Goal: Check status: Check status

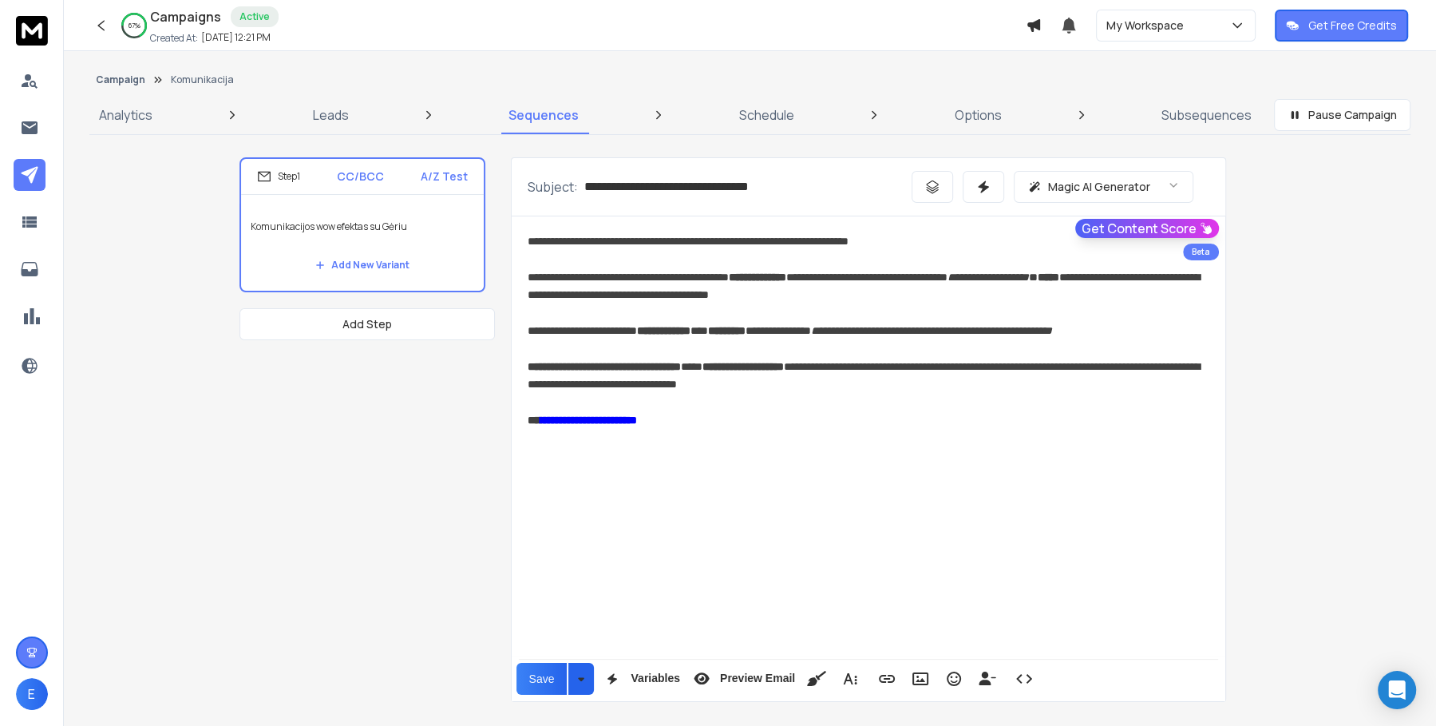
click at [606, 318] on div "**********" at bounding box center [869, 276] width 683 height 89
click at [512, 670] on div "Bold Italic Underline Clear Formatting Font Family Arial [US_STATE] Impact Taho…" at bounding box center [869, 678] width 714 height 46
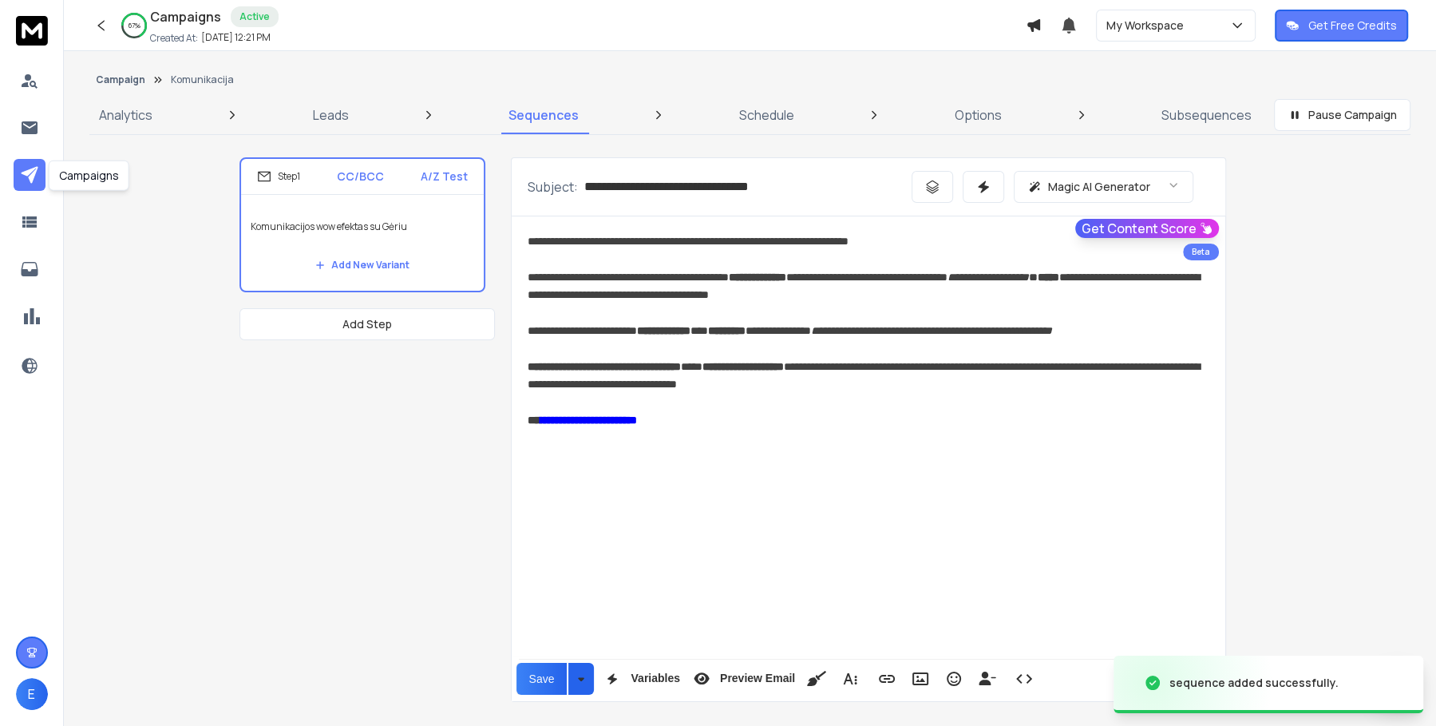
click at [35, 173] on icon at bounding box center [29, 174] width 19 height 19
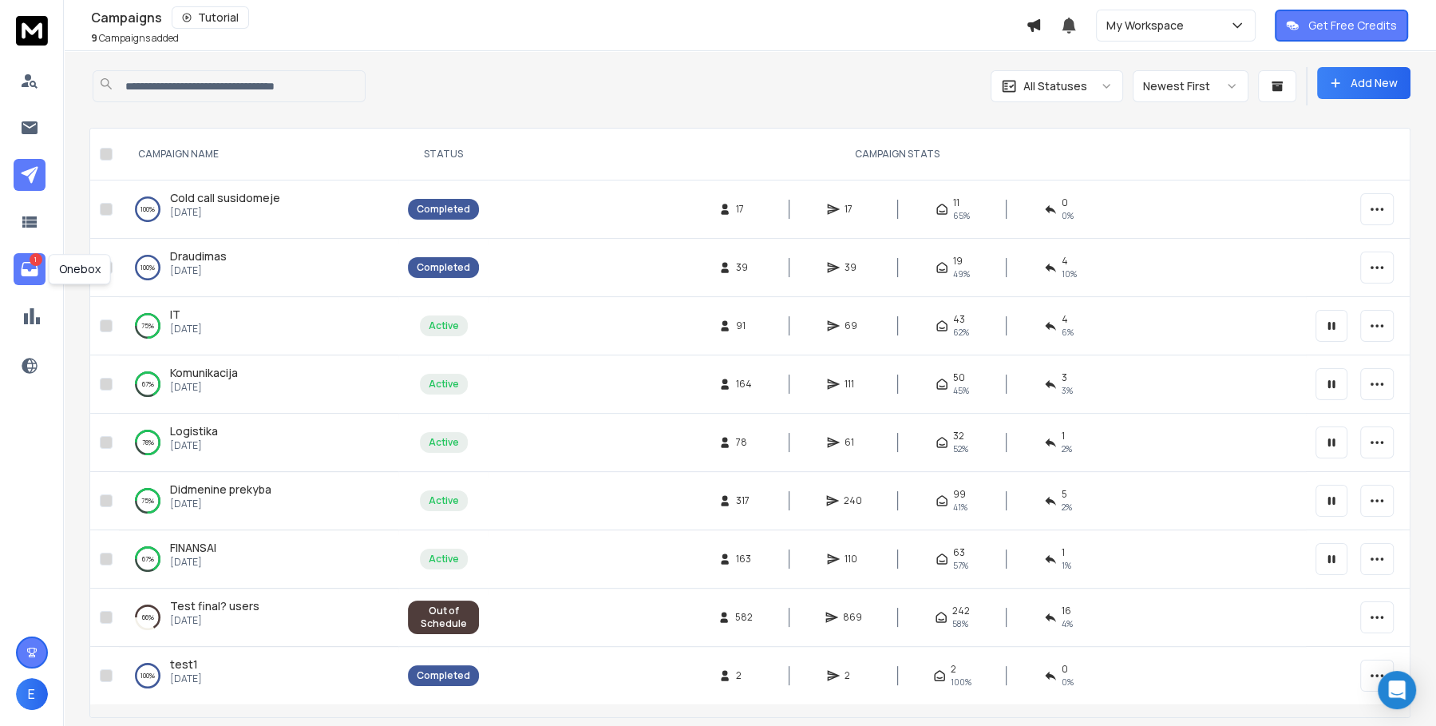
click at [20, 273] on icon at bounding box center [29, 268] width 19 height 19
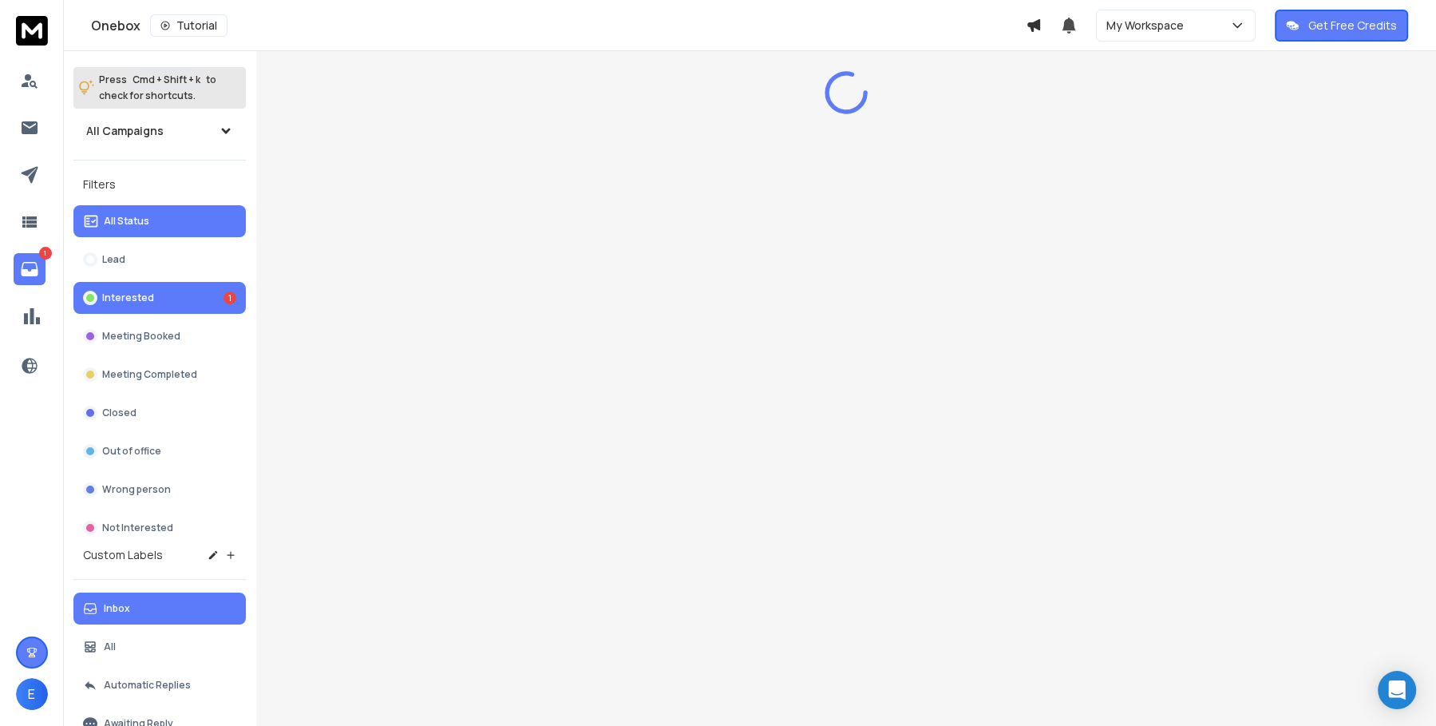
click at [196, 297] on button "Interested 1" at bounding box center [159, 298] width 172 height 32
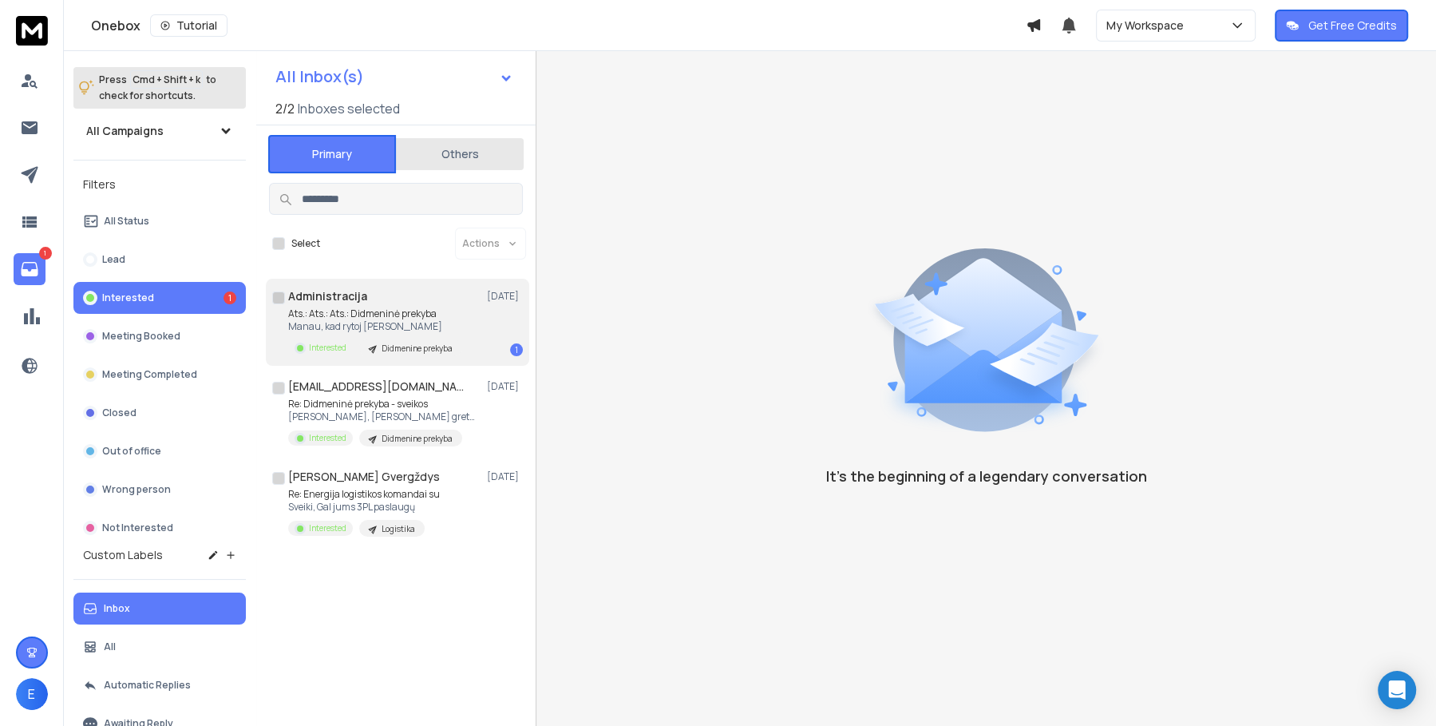
click at [460, 315] on p "Ats.: Ats.: Ats.: Didmeninė prekyba" at bounding box center [375, 313] width 174 height 13
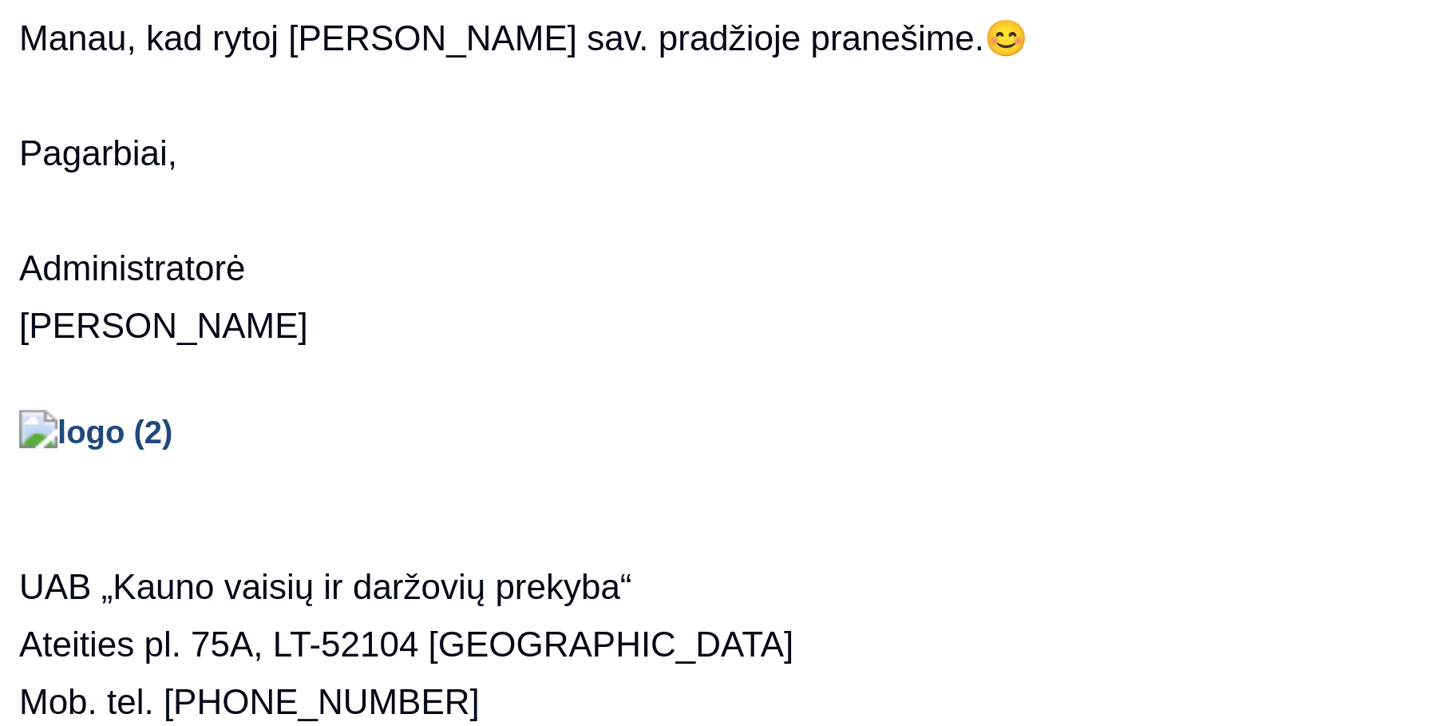
scroll to position [55, 0]
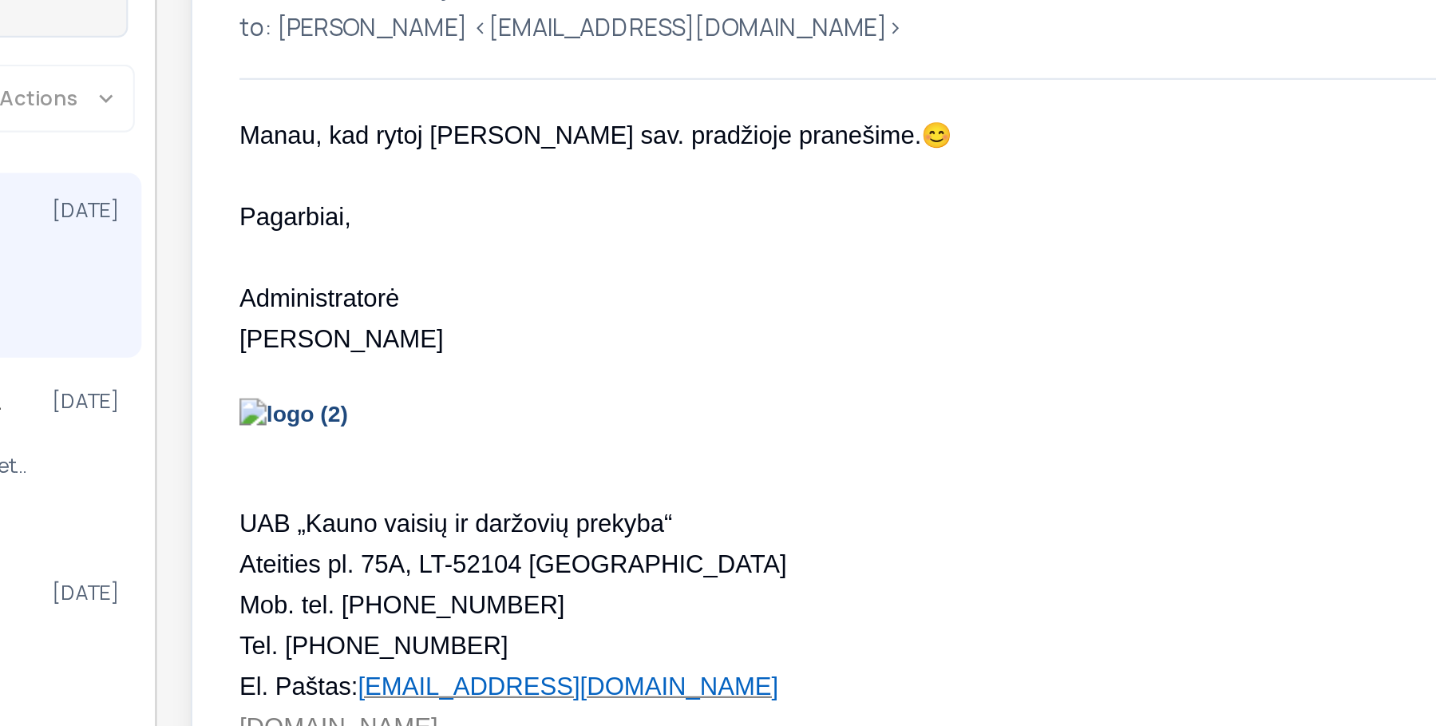
drag, startPoint x: 843, startPoint y: 400, endPoint x: 846, endPoint y: 413, distance: 13.2
click at [846, 411] on span at bounding box center [809, 409] width 466 height 49
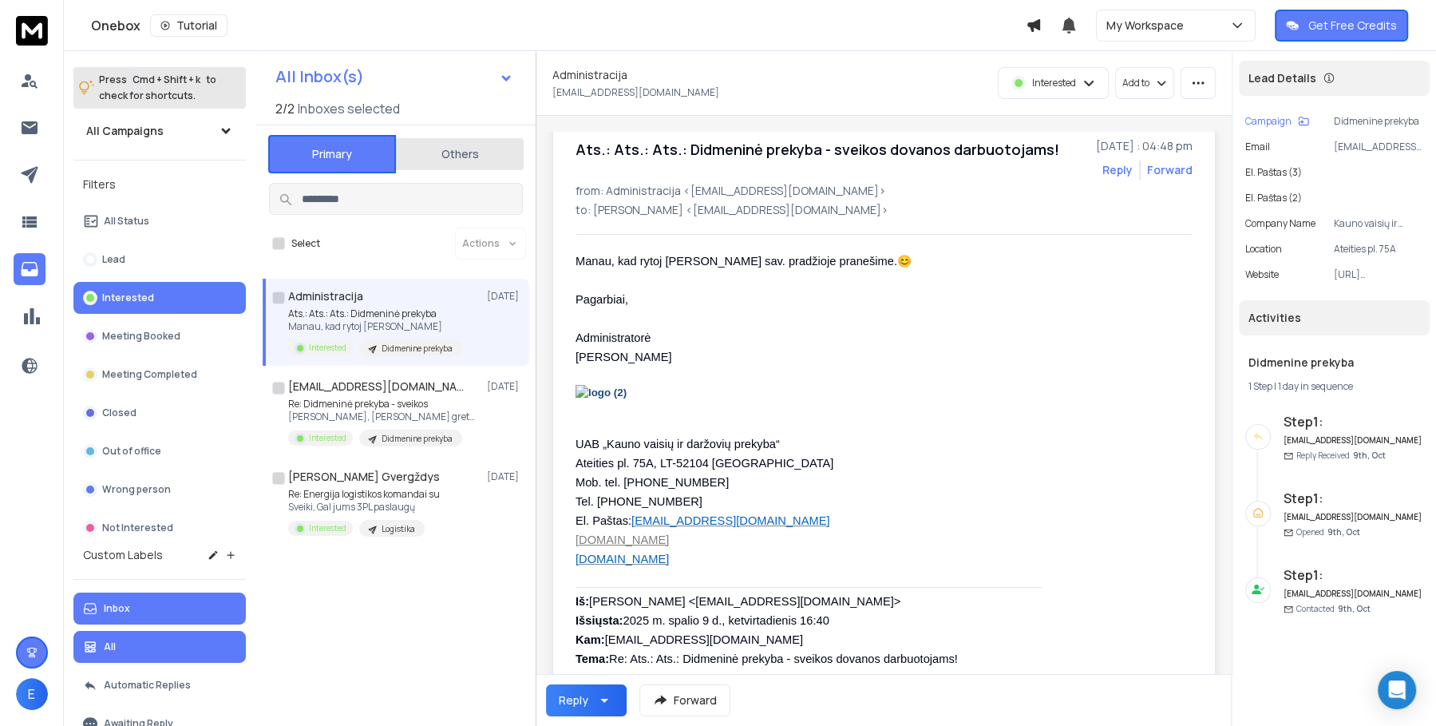
click at [144, 647] on button "All" at bounding box center [159, 647] width 172 height 32
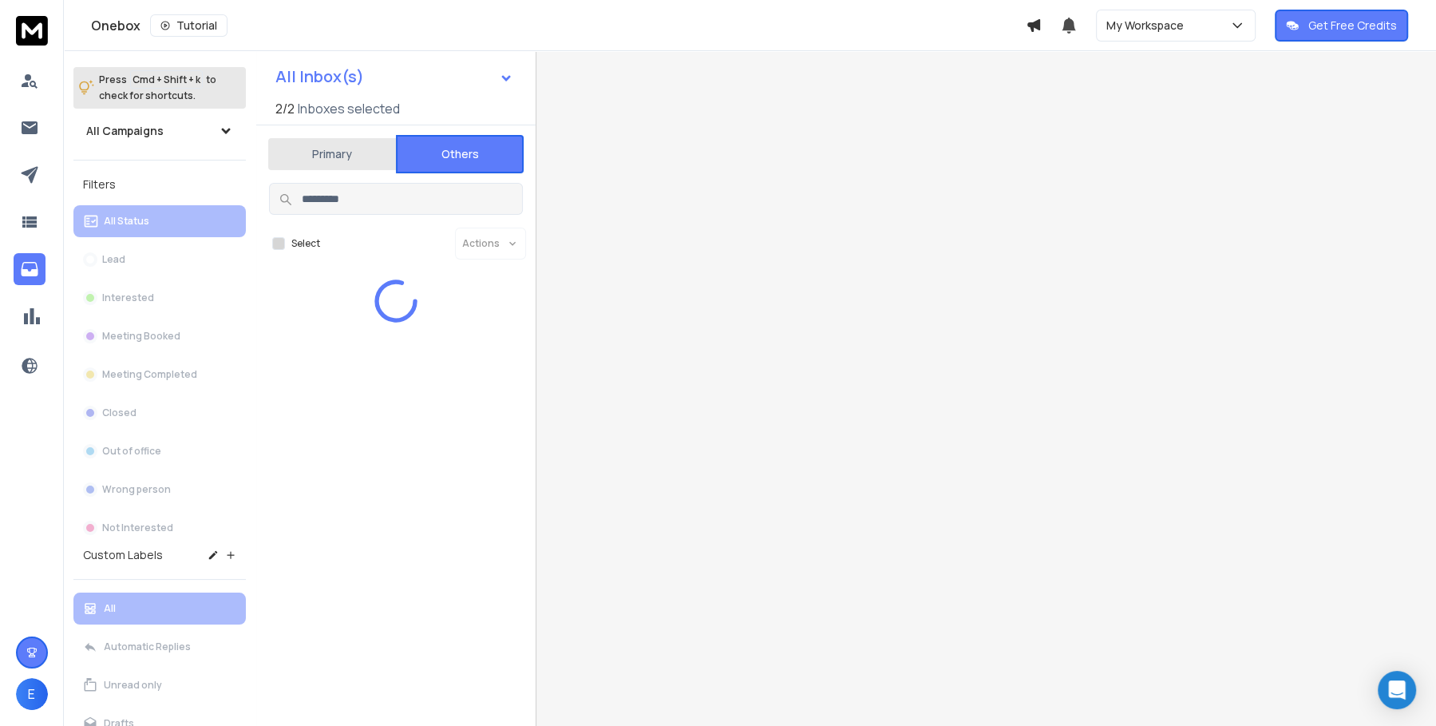
click at [453, 161] on button "Others" at bounding box center [460, 154] width 128 height 38
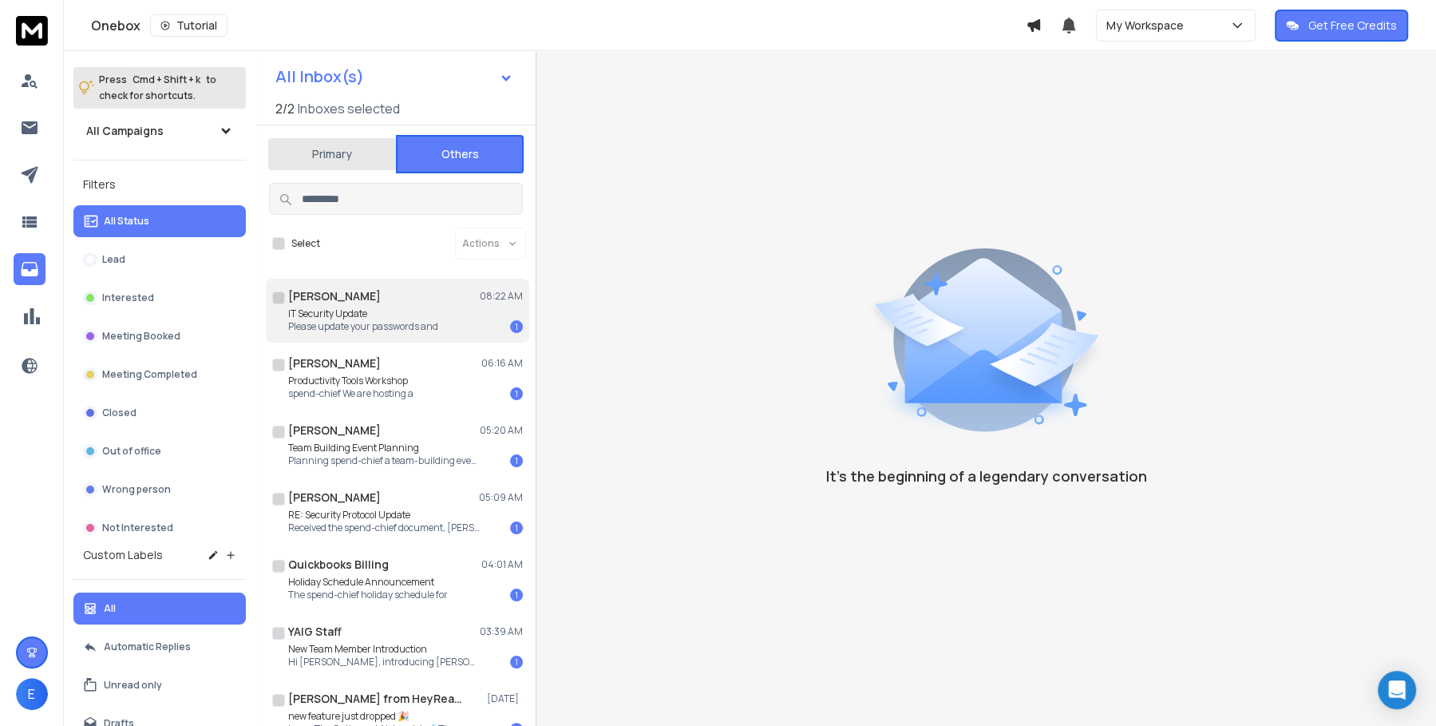
click at [443, 322] on div "IT Security Update Please update your passwords and 1" at bounding box center [405, 320] width 235 height 26
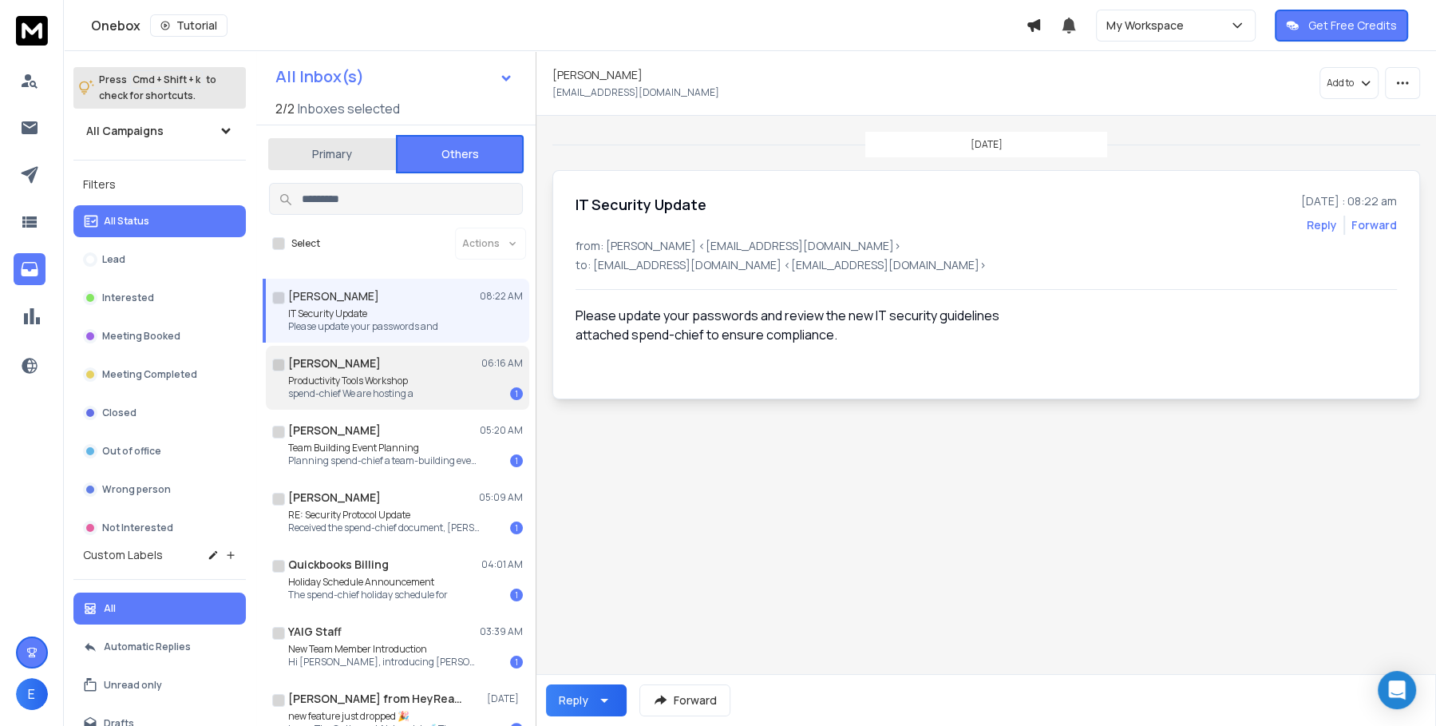
click at [440, 393] on div "Productivity Tools Workshop spend-chief We are hosting a 1" at bounding box center [405, 387] width 235 height 26
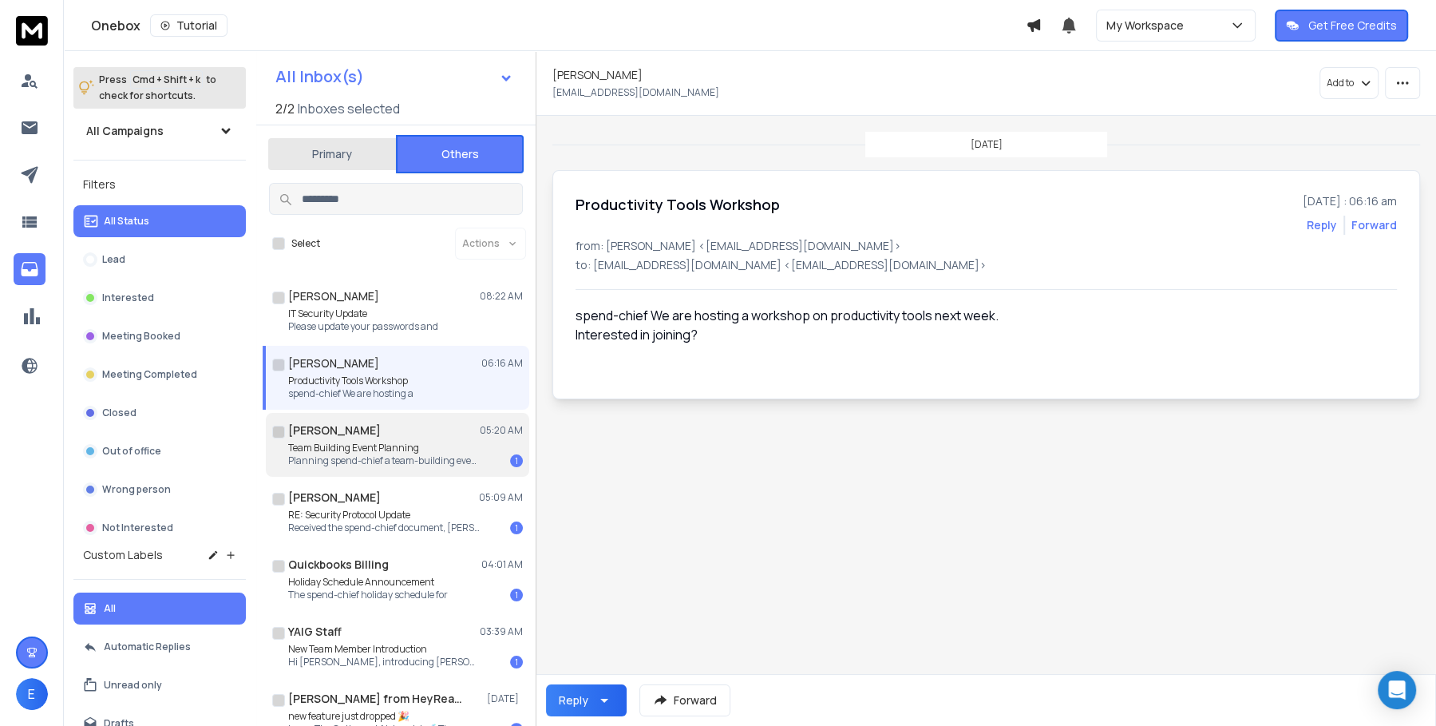
click at [438, 446] on p "Team Building Event Planning" at bounding box center [384, 447] width 192 height 13
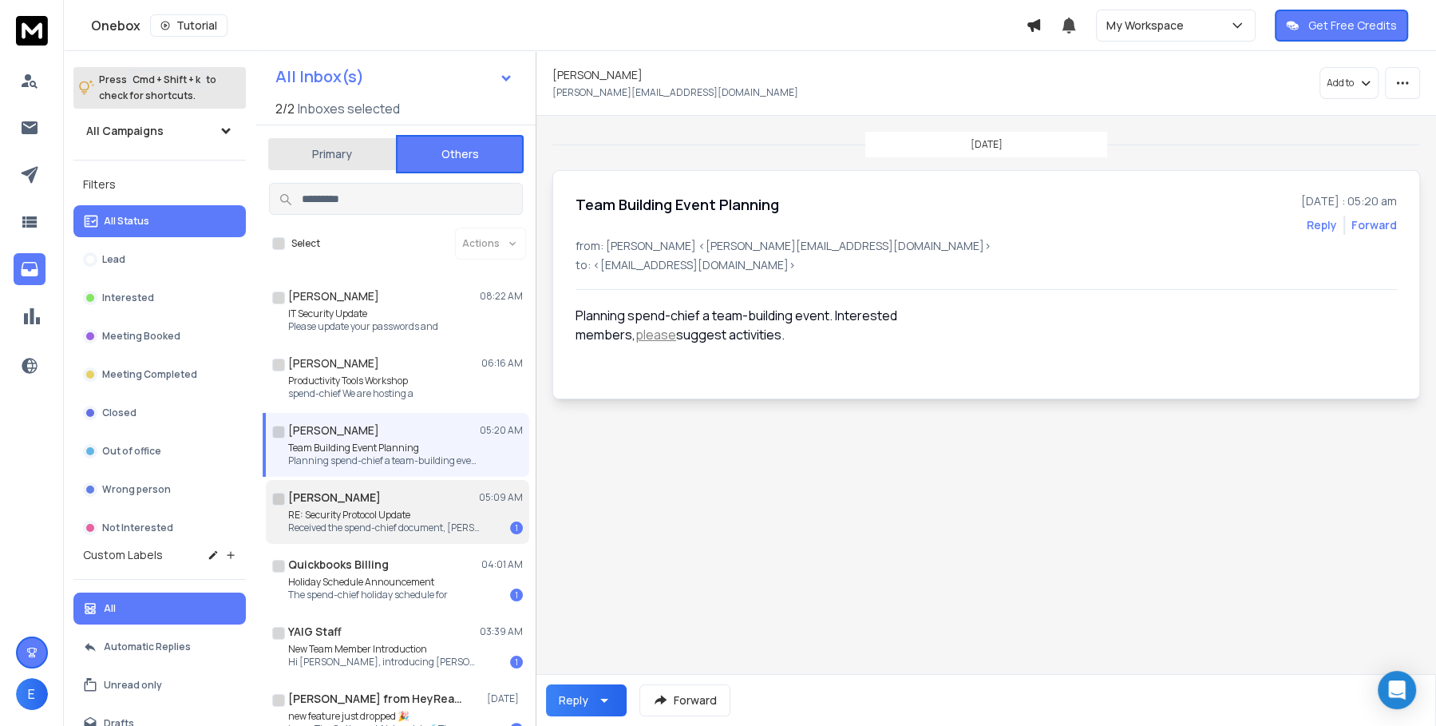
click at [447, 516] on p "RE: Security Protocol Update" at bounding box center [384, 515] width 192 height 13
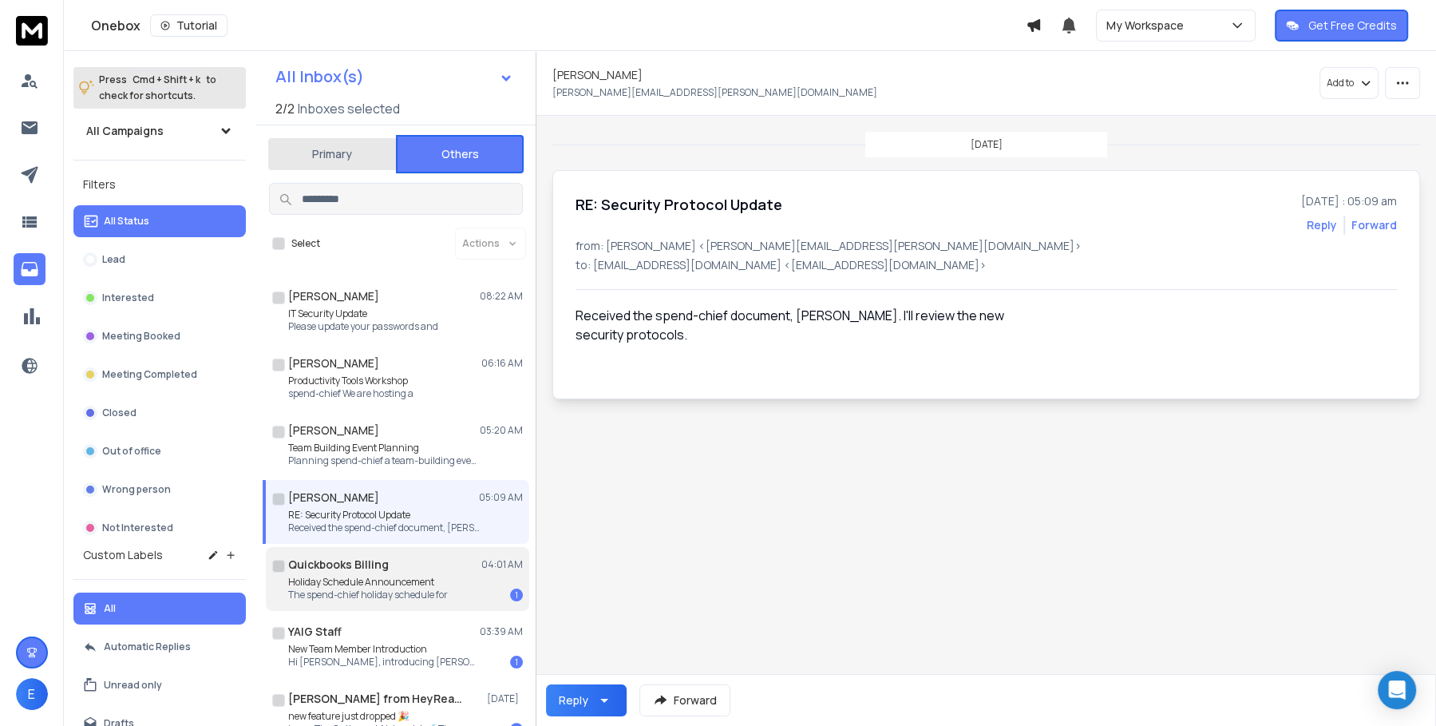
click at [448, 577] on p "Holiday Schedule Announcement" at bounding box center [368, 582] width 160 height 13
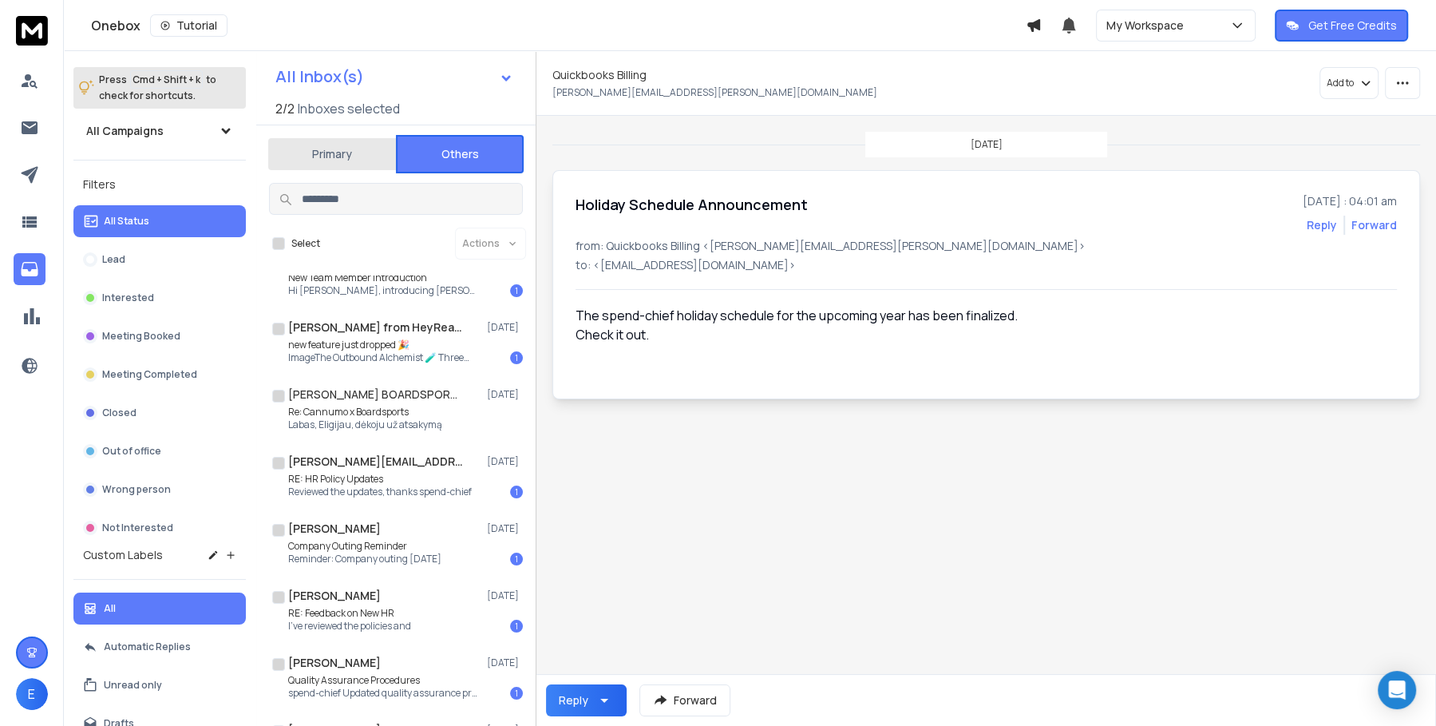
scroll to position [377, 0]
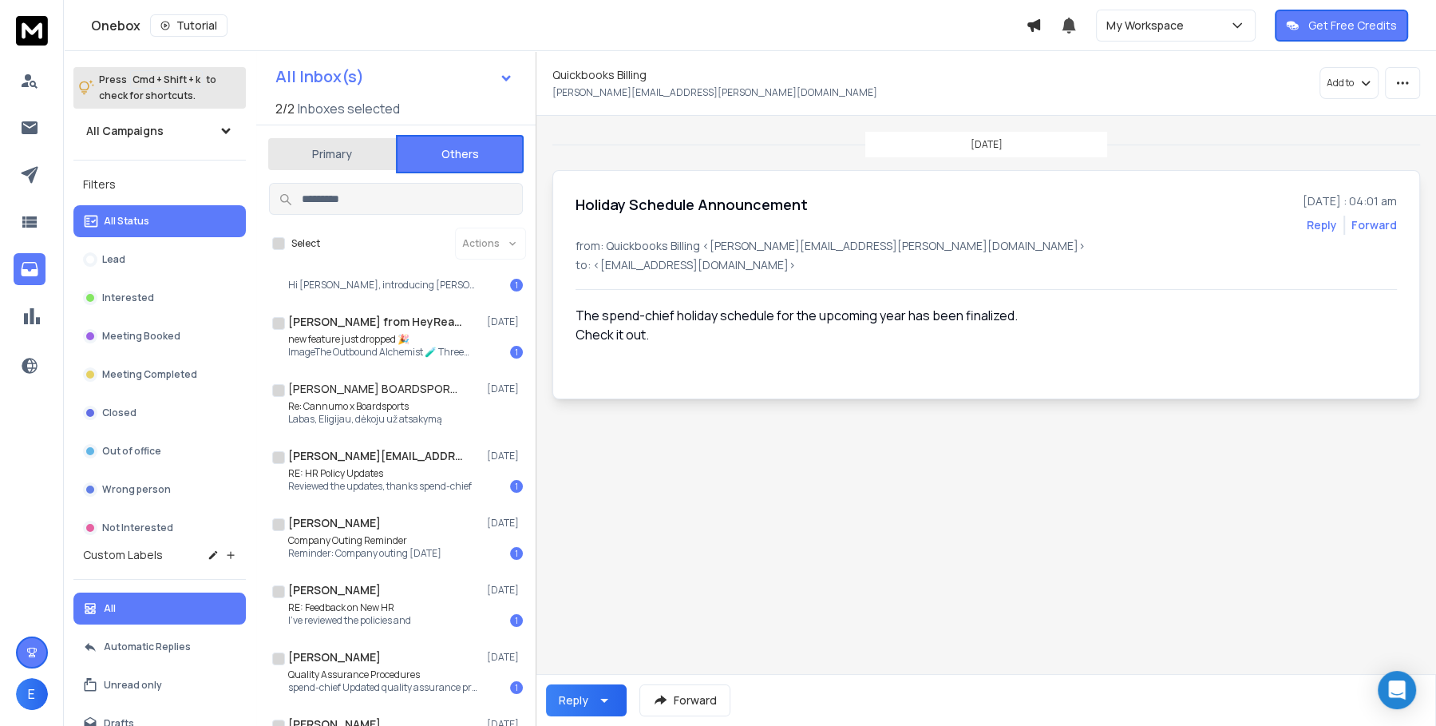
click at [327, 164] on button "Primary" at bounding box center [332, 154] width 128 height 35
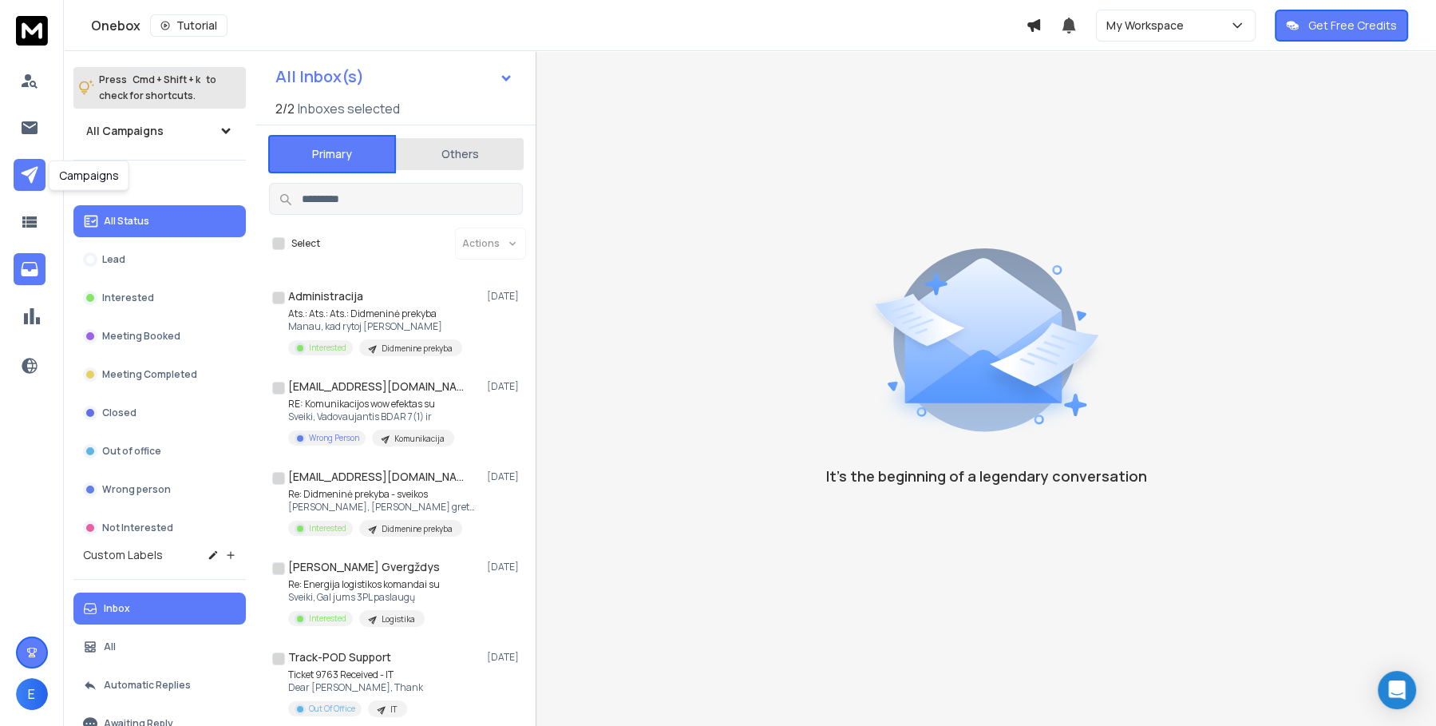
click at [35, 180] on icon at bounding box center [29, 174] width 19 height 19
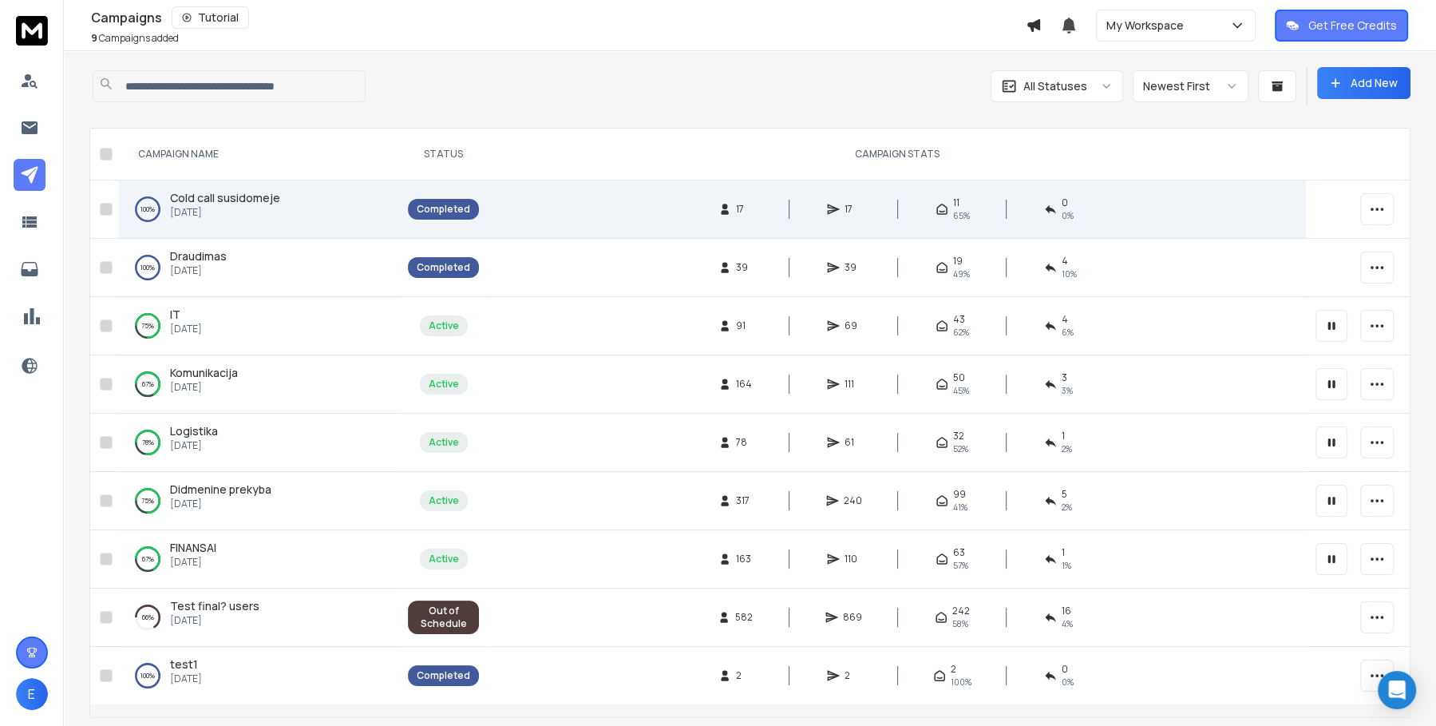
click at [647, 210] on div "17 17 11 65 % 0 0 %" at bounding box center [897, 209] width 798 height 26
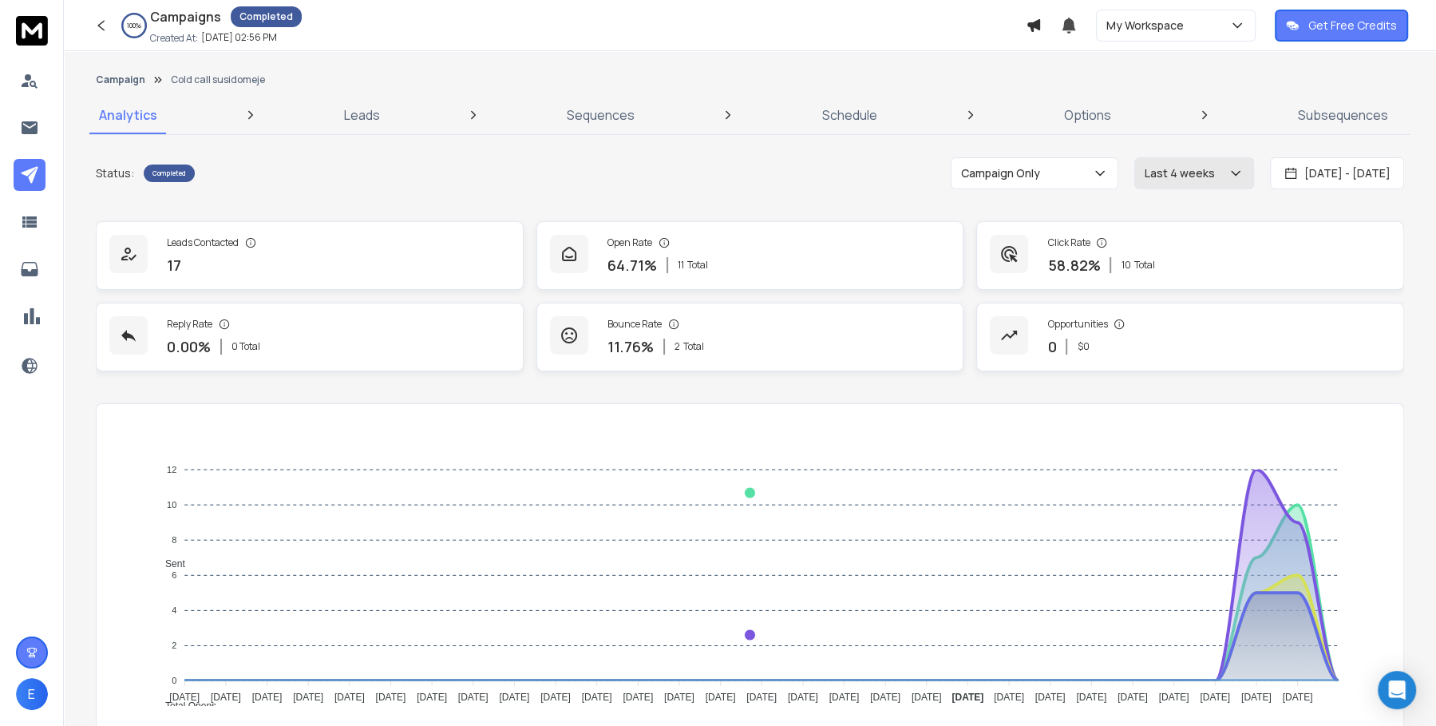
click at [1150, 165] on p "Last 4 weeks" at bounding box center [1183, 173] width 77 height 16
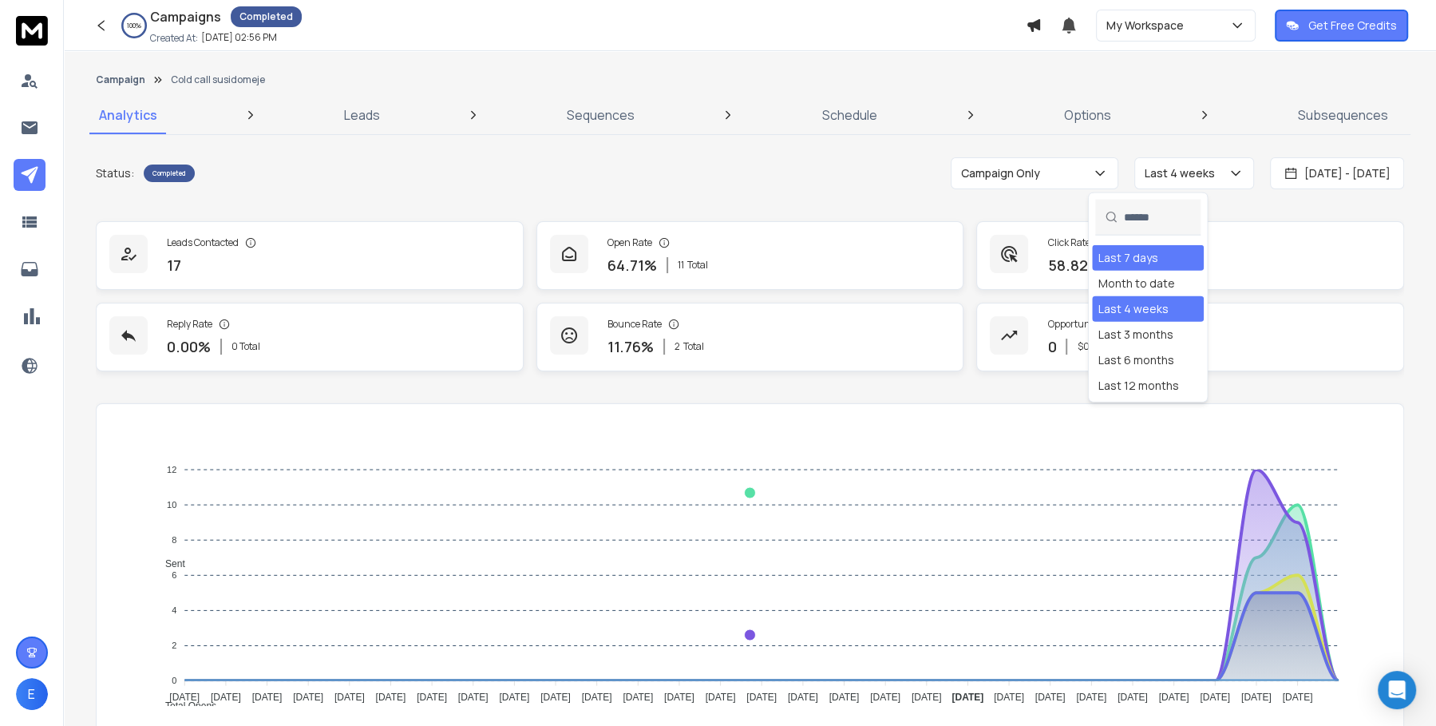
click at [1121, 255] on div "Last 7 days" at bounding box center [1128, 258] width 60 height 16
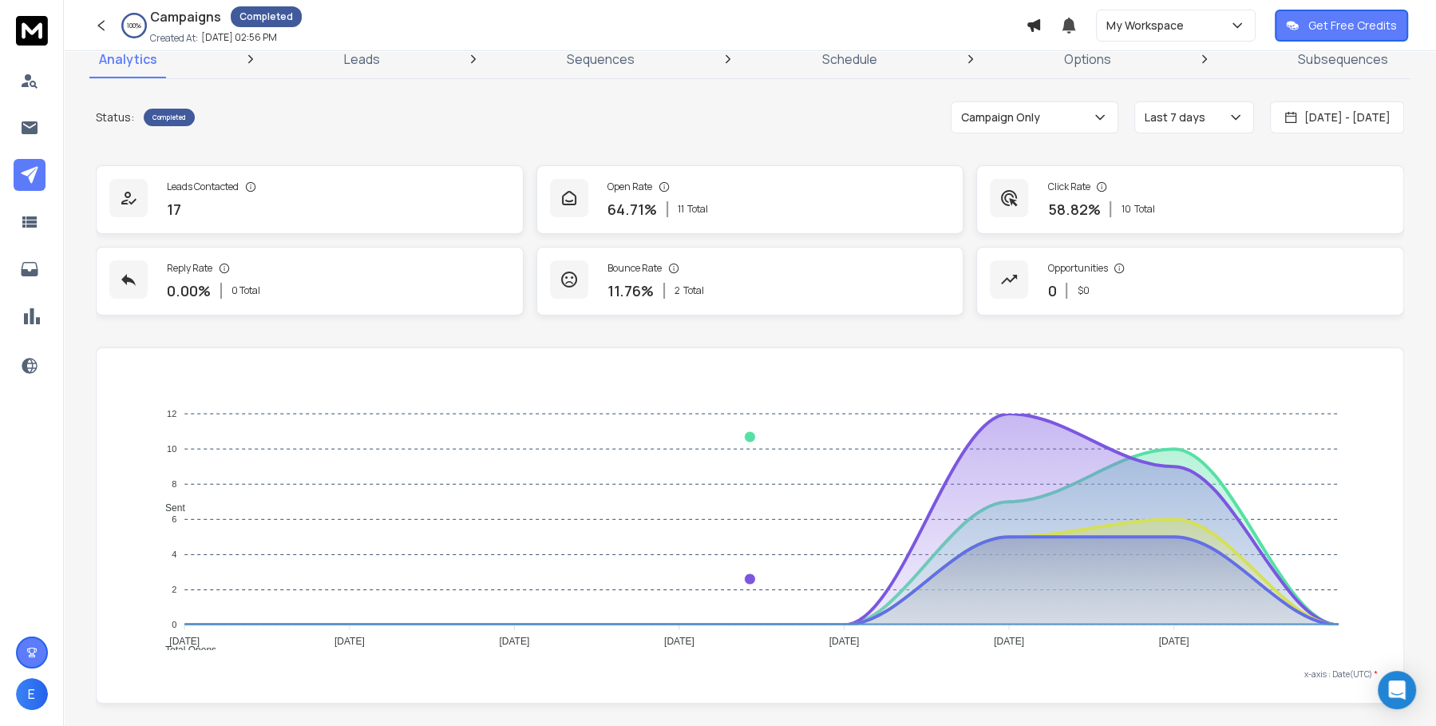
scroll to position [57, 0]
